Goal: Task Accomplishment & Management: Manage account settings

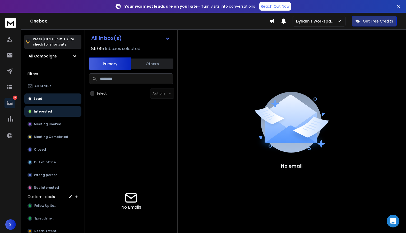
click at [45, 108] on button "Interested" at bounding box center [52, 111] width 57 height 11
click at [47, 99] on button "Lead" at bounding box center [52, 98] width 57 height 11
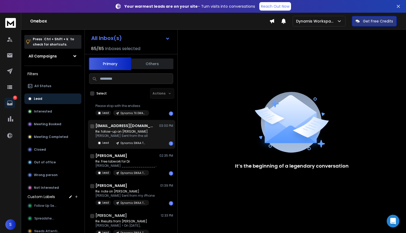
scroll to position [33, 0]
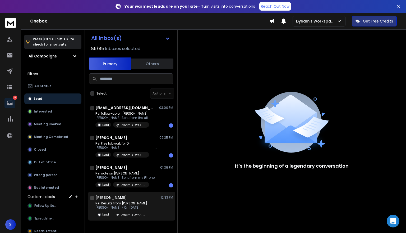
click at [123, 204] on p "Re: Results from [PERSON_NAME]" at bounding box center [122, 203] width 54 height 4
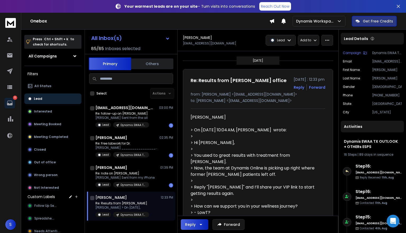
click at [377, 79] on p "[PERSON_NAME]" at bounding box center [387, 78] width 30 height 4
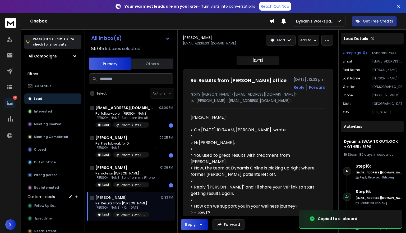
click at [378, 71] on p "[PERSON_NAME]" at bounding box center [387, 70] width 30 height 4
click at [383, 94] on p "[PHONE_NUMBER]" at bounding box center [387, 95] width 30 height 4
click at [283, 41] on p "Lead" at bounding box center [281, 40] width 8 height 4
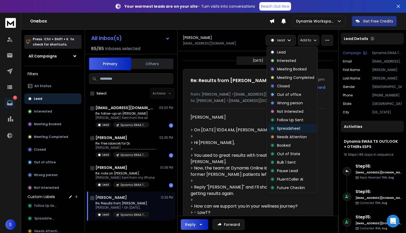
click at [299, 128] on p "Spreadsheet" at bounding box center [289, 128] width 24 height 5
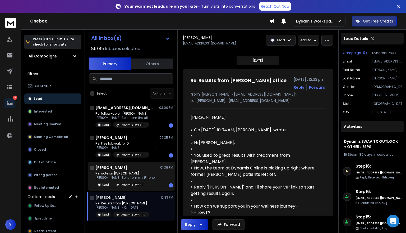
click at [109, 166] on h1 "[PERSON_NAME]" at bounding box center [111, 167] width 32 height 5
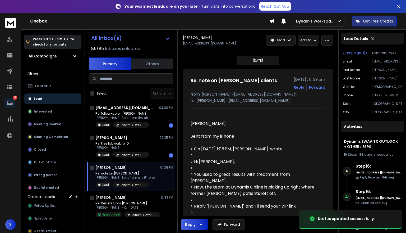
click at [379, 77] on p "[PERSON_NAME]" at bounding box center [387, 78] width 30 height 4
click at [377, 70] on p "[PERSON_NAME]" at bounding box center [387, 70] width 30 height 4
click at [383, 96] on p "[PHONE_NUMBER]" at bounding box center [387, 95] width 30 height 4
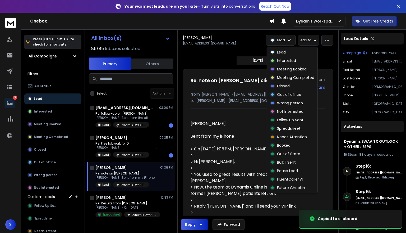
click at [290, 39] on icon at bounding box center [289, 40] width 4 height 4
click at [294, 127] on p "Spreadsheet" at bounding box center [289, 128] width 24 height 5
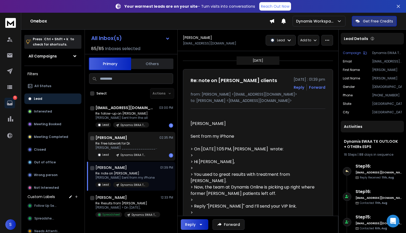
click at [109, 139] on h1 "[PERSON_NAME]" at bounding box center [111, 137] width 32 height 5
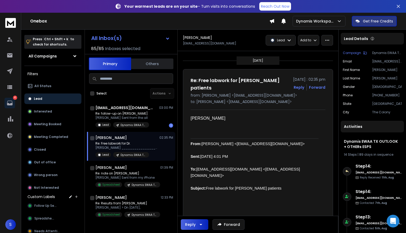
click at [379, 87] on p "[DEMOGRAPHIC_DATA]" at bounding box center [387, 87] width 30 height 4
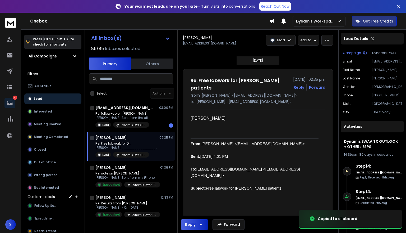
click at [376, 76] on div "Campaign Dynamis EWAA TX OUTLOOK + OTHERs ESPS Email [EMAIL_ADDRESS][DOMAIN_NAM…" at bounding box center [372, 82] width 63 height 76
click at [382, 77] on p "[PERSON_NAME]" at bounding box center [387, 78] width 30 height 4
click at [376, 69] on p "[PERSON_NAME]" at bounding box center [387, 70] width 30 height 4
click at [383, 94] on p "[PHONE_NUMBER]" at bounding box center [387, 95] width 30 height 4
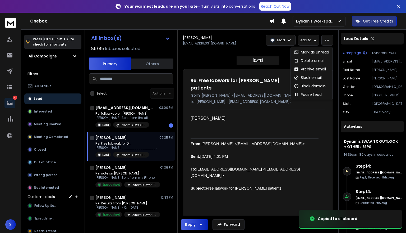
click at [326, 41] on icon "button" at bounding box center [327, 40] width 5 height 5
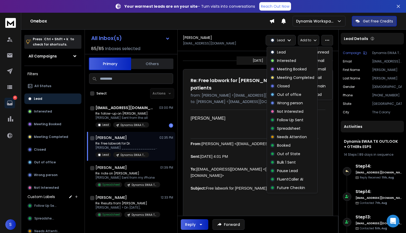
click at [282, 39] on p "Lead" at bounding box center [281, 40] width 8 height 4
click at [291, 128] on p "Spreadsheet" at bounding box center [289, 128] width 24 height 5
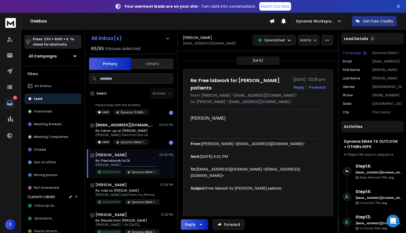
scroll to position [0, 0]
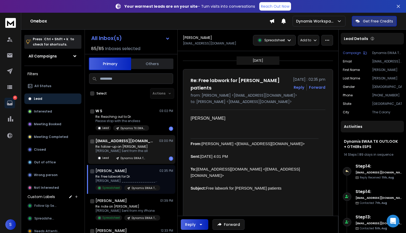
click at [120, 143] on h1 "[EMAIL_ADDRESS][DOMAIN_NAME]" at bounding box center [124, 140] width 58 height 5
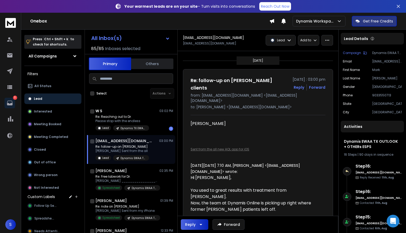
click at [378, 77] on p "[PERSON_NAME]" at bounding box center [387, 78] width 30 height 4
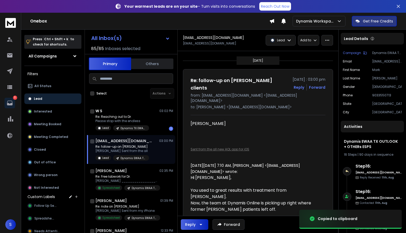
click at [372, 68] on p "Mark" at bounding box center [387, 70] width 30 height 4
click at [383, 94] on p "9033550713" at bounding box center [387, 95] width 30 height 4
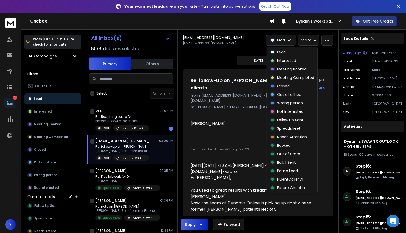
click at [282, 39] on p "Lead" at bounding box center [281, 40] width 8 height 4
click at [296, 128] on p "Spreadsheet" at bounding box center [289, 128] width 24 height 5
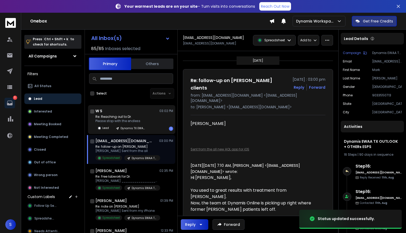
click at [137, 116] on p "Re: Reaching out to Dr." at bounding box center [122, 116] width 54 height 4
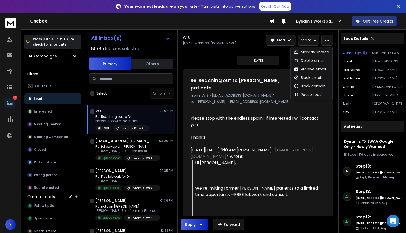
click at [326, 43] on button "button" at bounding box center [328, 40] width 12 height 11
click at [318, 77] on div "Block email" at bounding box center [308, 77] width 28 height 5
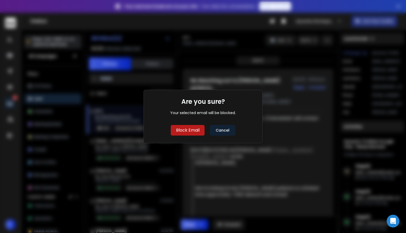
click at [191, 129] on button "Block Email" at bounding box center [188, 130] width 34 height 11
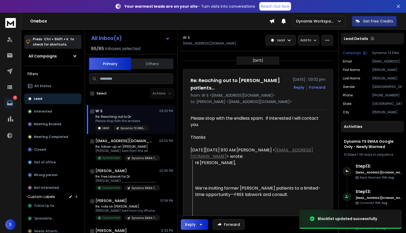
click at [328, 43] on button "button" at bounding box center [328, 40] width 12 height 11
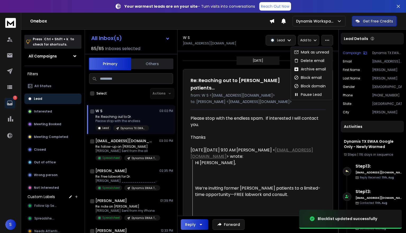
click at [284, 128] on div at bounding box center [256, 131] width 131 height 6
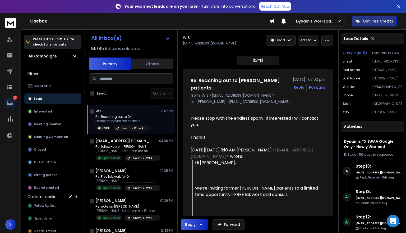
click at [326, 40] on icon "button" at bounding box center [328, 40] width 4 height 1
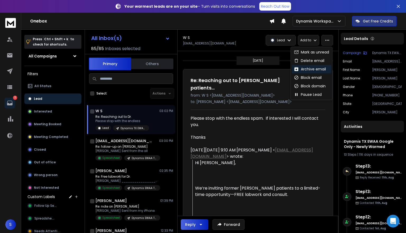
click at [323, 70] on div "Archive email" at bounding box center [310, 68] width 32 height 5
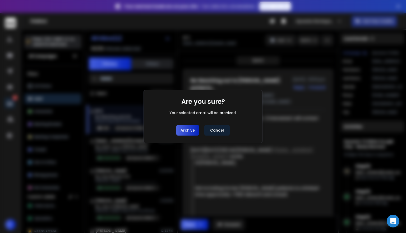
click at [187, 127] on button "archive" at bounding box center [187, 130] width 23 height 11
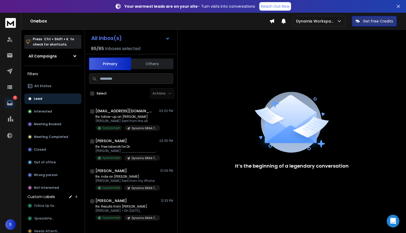
click at [378, 96] on div "It’s the beginning of a legendary conversation" at bounding box center [292, 129] width 228 height 198
click at [48, 109] on p "Interested" at bounding box center [43, 111] width 18 height 4
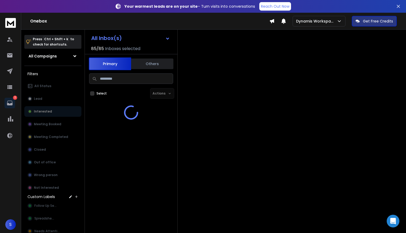
click at [52, 100] on div "All Status Lead Interested Meeting Booked Meeting Completed Closed Out of offic…" at bounding box center [52, 137] width 57 height 112
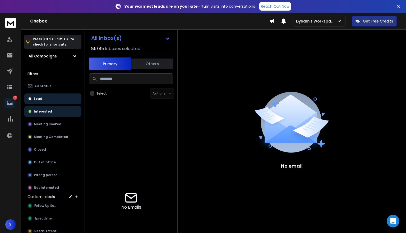
click at [49, 100] on button "Lead" at bounding box center [52, 98] width 57 height 11
click at [369, 155] on div "No email" at bounding box center [292, 129] width 228 height 198
click at [8, 102] on icon at bounding box center [10, 103] width 6 height 6
click at [49, 109] on p "Interested" at bounding box center [43, 111] width 18 height 4
click at [51, 100] on button "Lead" at bounding box center [52, 98] width 57 height 11
